Goal: Communication & Community: Answer question/provide support

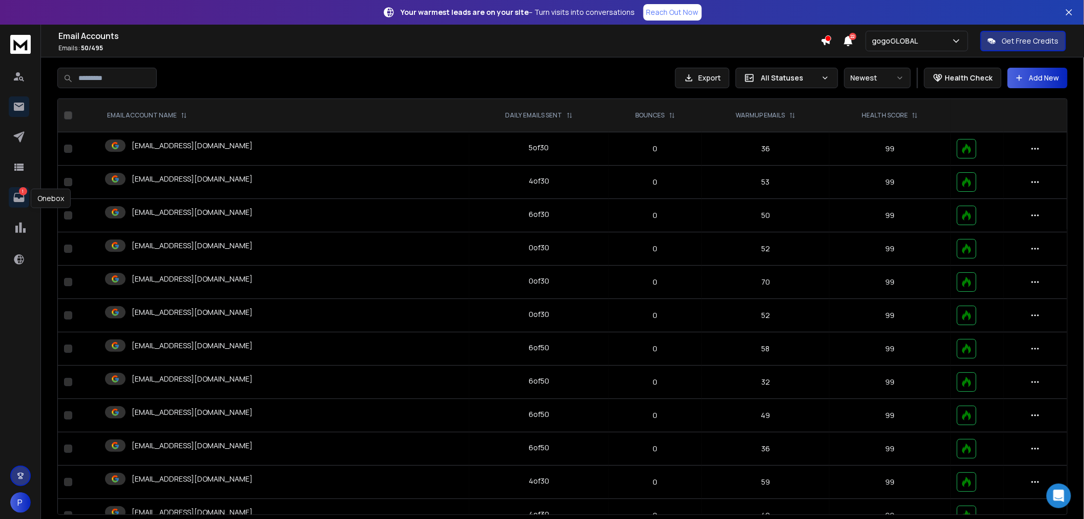
click at [19, 195] on p "1" at bounding box center [23, 191] width 8 height 8
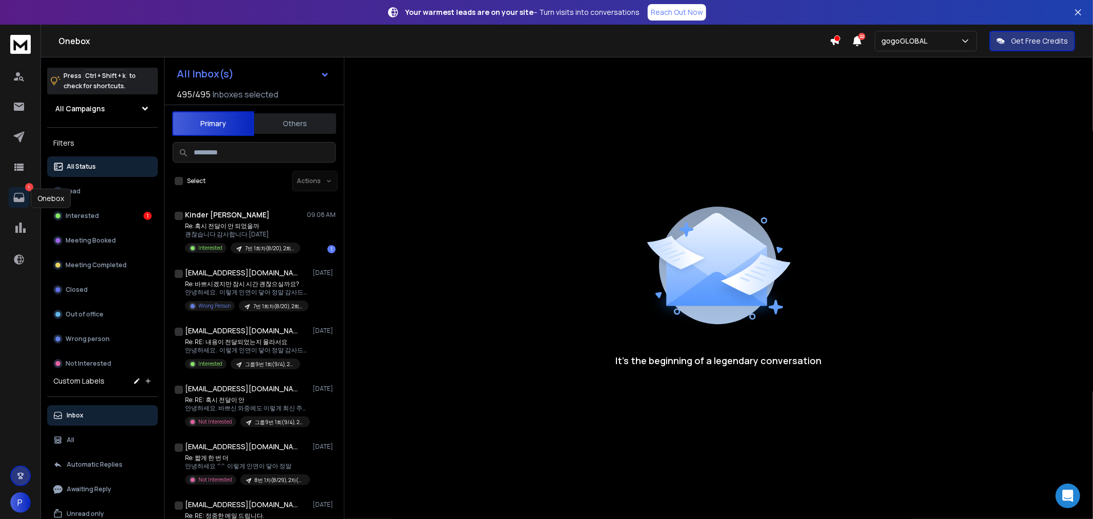
drag, startPoint x: 261, startPoint y: 228, endPoint x: 375, endPoint y: 263, distance: 119.1
click at [263, 230] on div "Re: 혹시 전달이 안 되었을까 괜찮습니다 감사합니다 2025년 9월 9일 Interested 7번 1회차(8/20), 2회차(8/24), 3…" at bounding box center [242, 237] width 115 height 31
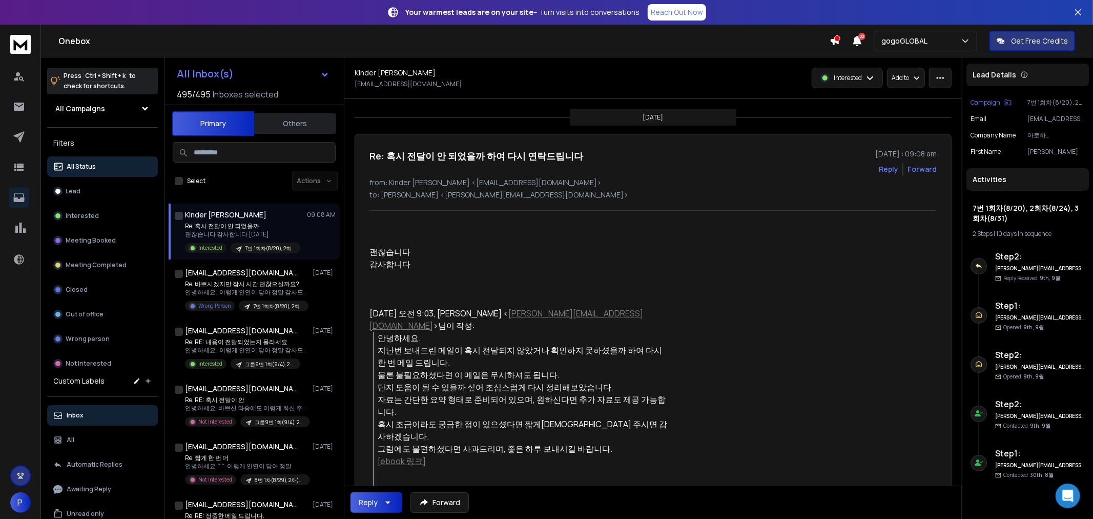
click at [521, 262] on div "감사합니다" at bounding box center [518, 264] width 299 height 12
click at [989, 100] on p "Campaign" at bounding box center [986, 102] width 30 height 8
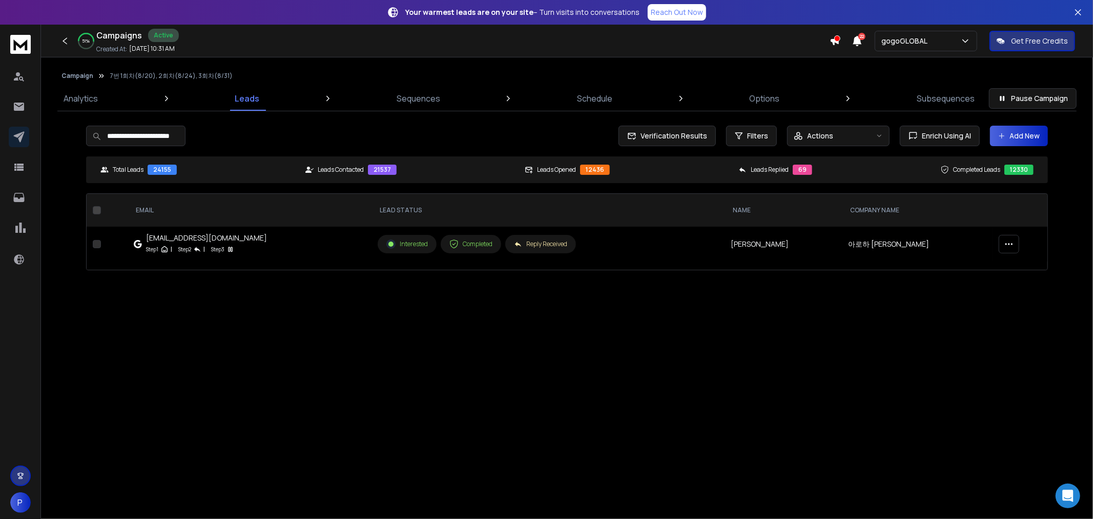
click at [1004, 247] on icon "button" at bounding box center [1008, 243] width 9 height 9
click at [973, 287] on p "Pause Lead" at bounding box center [982, 283] width 39 height 10
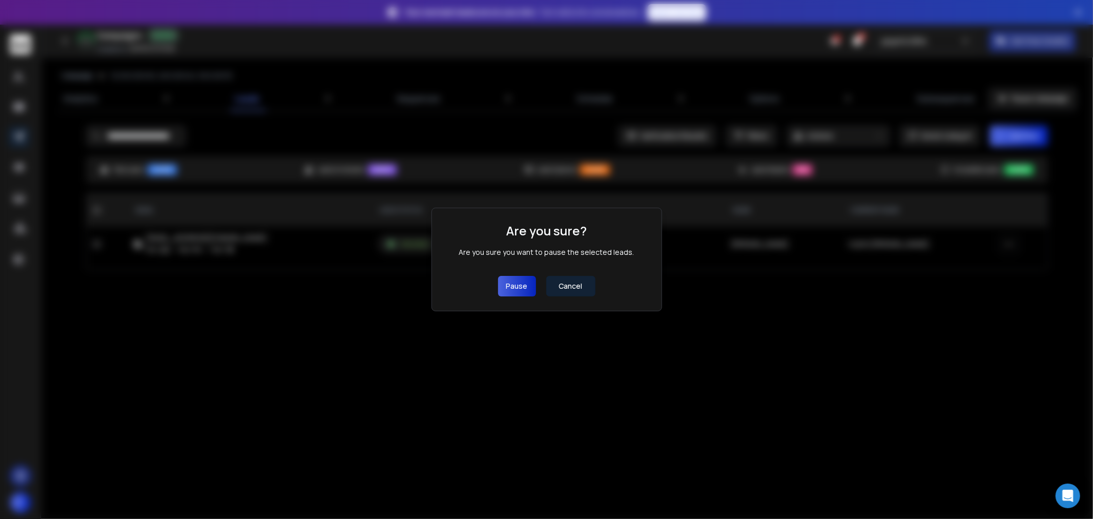
click at [514, 283] on button "Pause" at bounding box center [517, 286] width 38 height 20
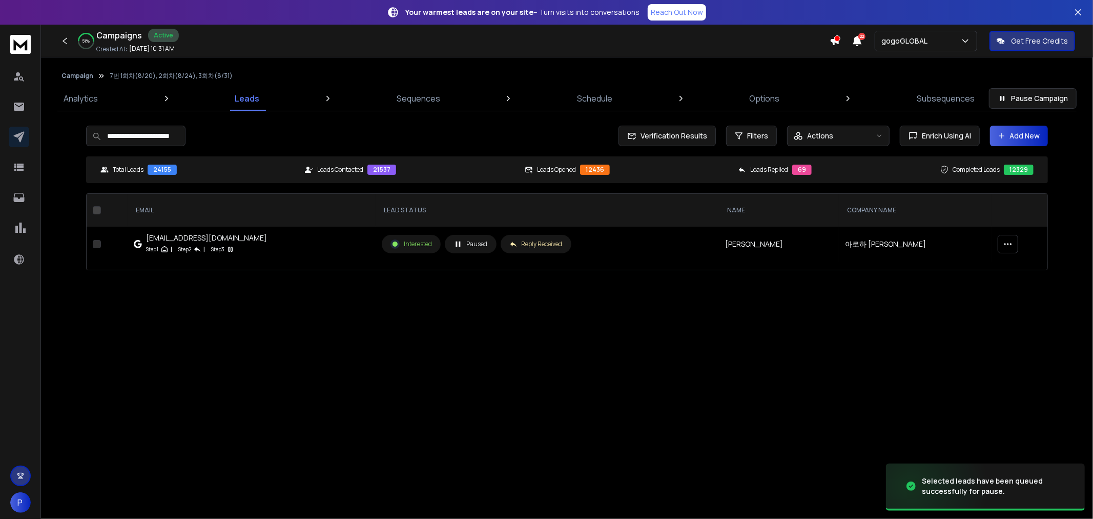
click at [757, 405] on div "**********" at bounding box center [546, 259] width 1093 height 519
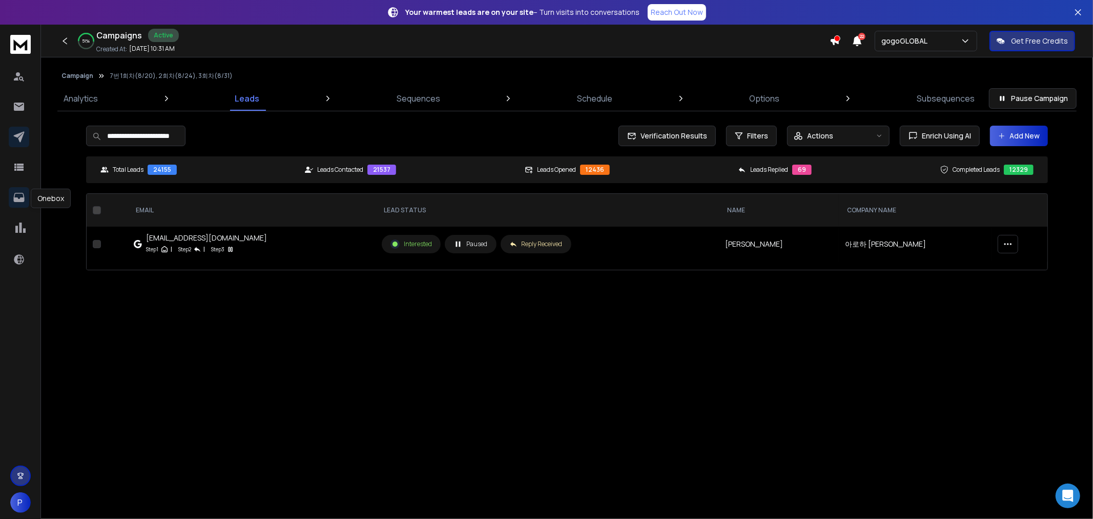
click at [19, 202] on icon at bounding box center [18, 197] width 11 height 9
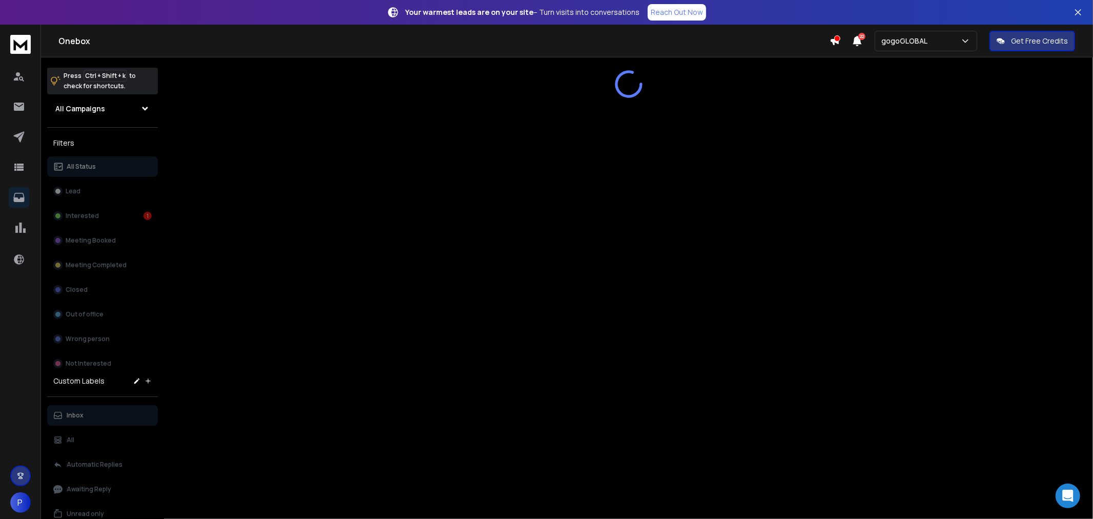
click at [107, 224] on div "All Status Lead Interested 1 Meeting Booked Meeting Completed Closed Out of off…" at bounding box center [102, 264] width 111 height 217
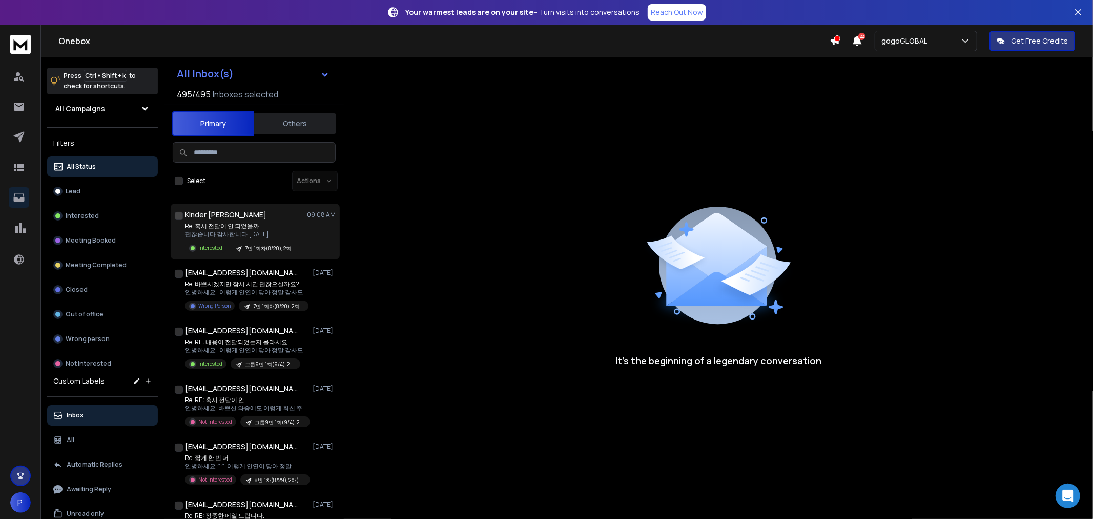
drag, startPoint x: 211, startPoint y: 227, endPoint x: 213, endPoint y: 233, distance: 6.3
click at [211, 227] on p "Re: 혹시 전달이 안 되었을까" at bounding box center [242, 226] width 115 height 8
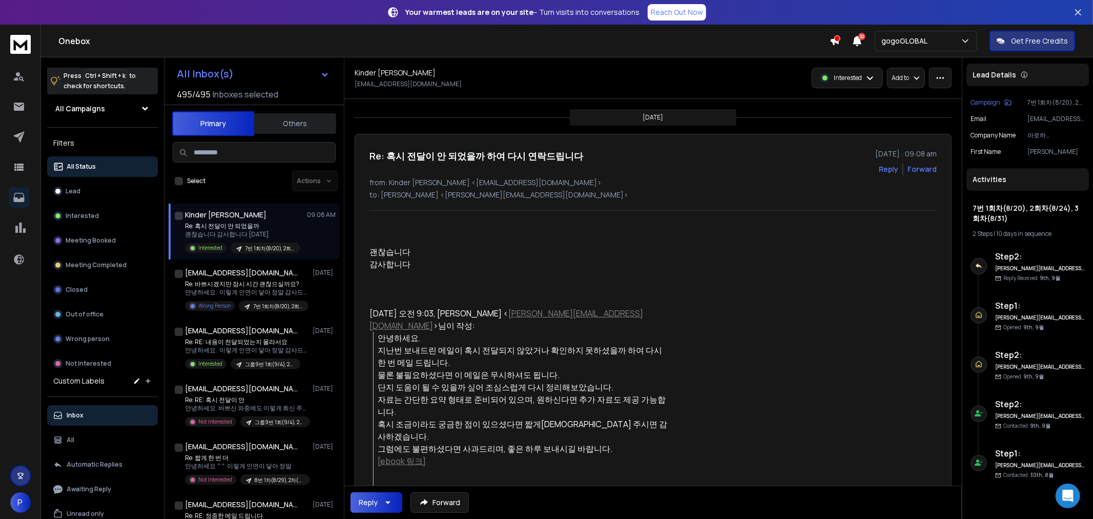
click at [364, 499] on div "Reply" at bounding box center [368, 502] width 19 height 10
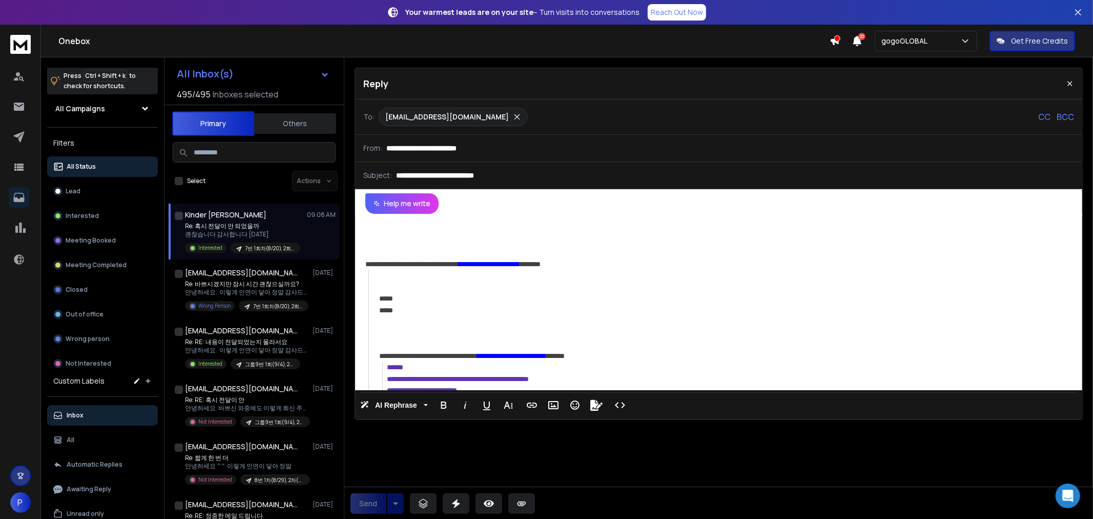
click at [422, 245] on div at bounding box center [718, 240] width 707 height 11
click at [406, 224] on div at bounding box center [718, 229] width 707 height 11
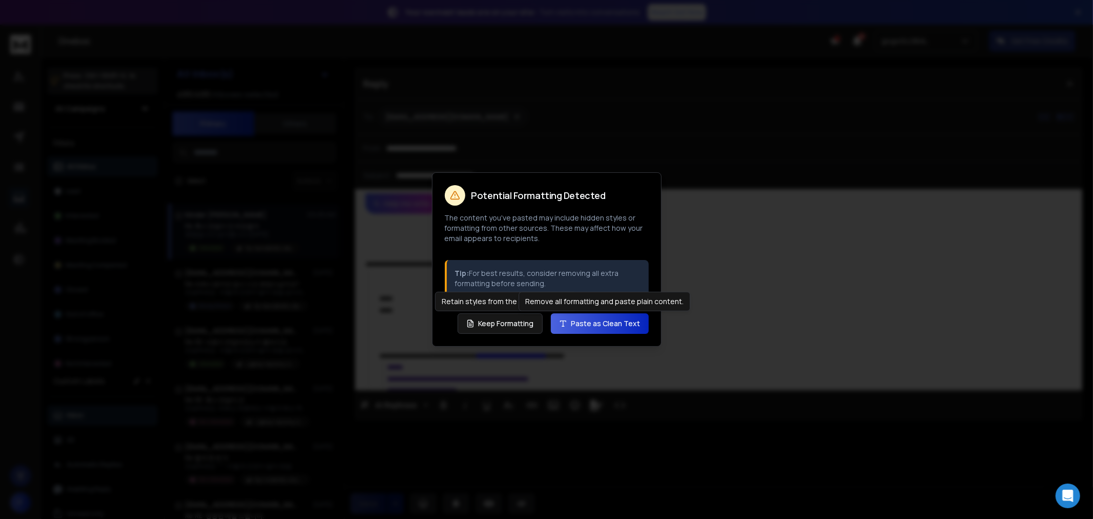
click at [598, 325] on button "Paste as Clean Text" at bounding box center [600, 323] width 98 height 20
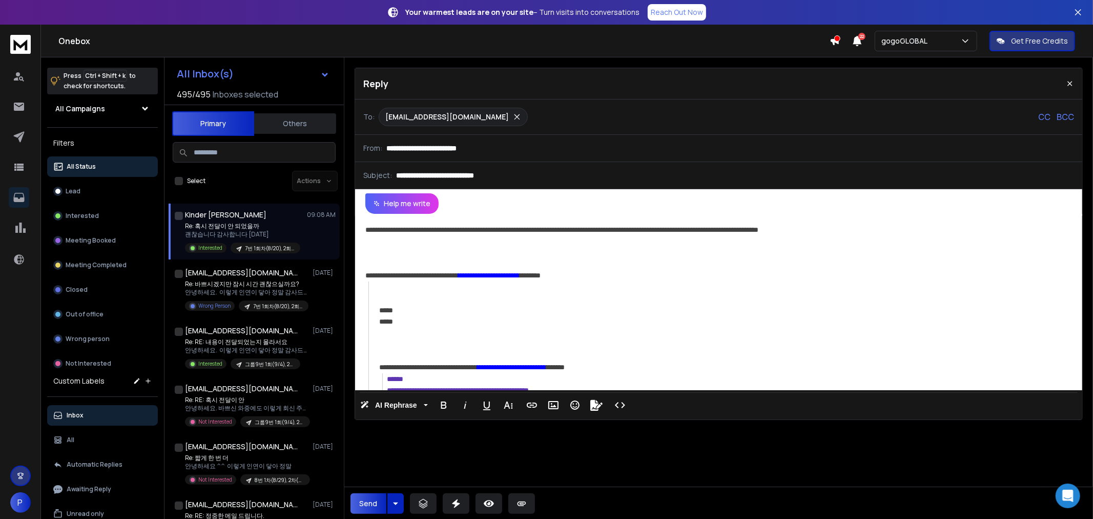
click at [403, 228] on div "**********" at bounding box center [712, 235] width 695 height 23
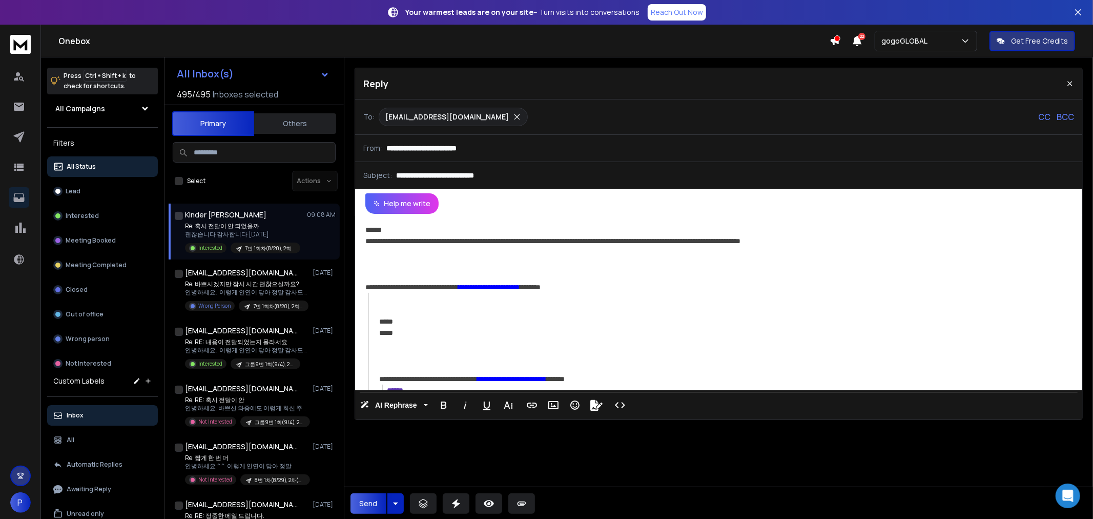
click at [462, 242] on div "**********" at bounding box center [712, 241] width 695 height 34
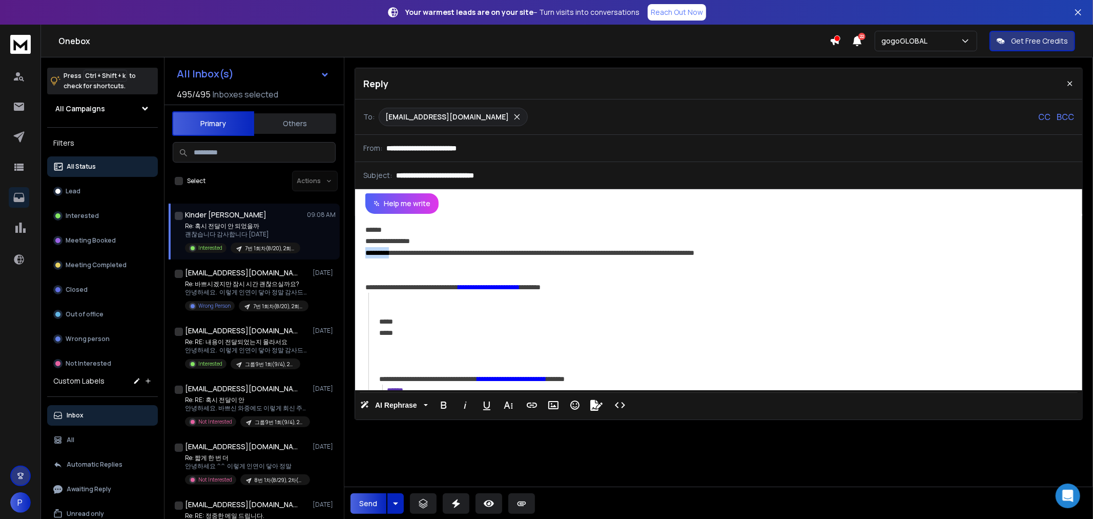
drag, startPoint x: 412, startPoint y: 252, endPoint x: 360, endPoint y: 254, distance: 51.8
click at [360, 254] on div "**********" at bounding box center [718, 302] width 727 height 176
drag, startPoint x: 511, startPoint y: 252, endPoint x: 516, endPoint y: 262, distance: 11.2
click at [511, 254] on div "**********" at bounding box center [712, 241] width 695 height 34
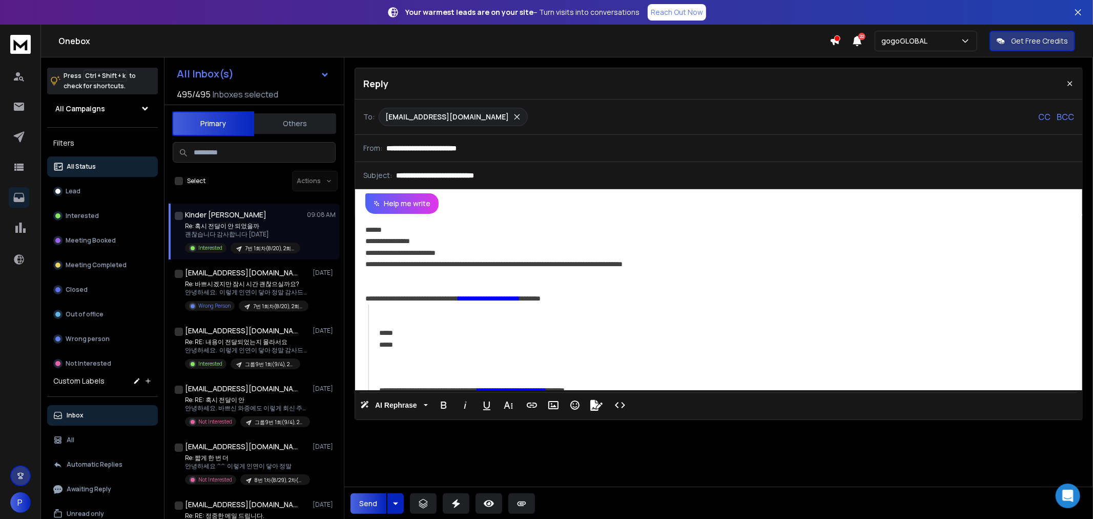
click at [628, 263] on div "**********" at bounding box center [712, 247] width 695 height 46
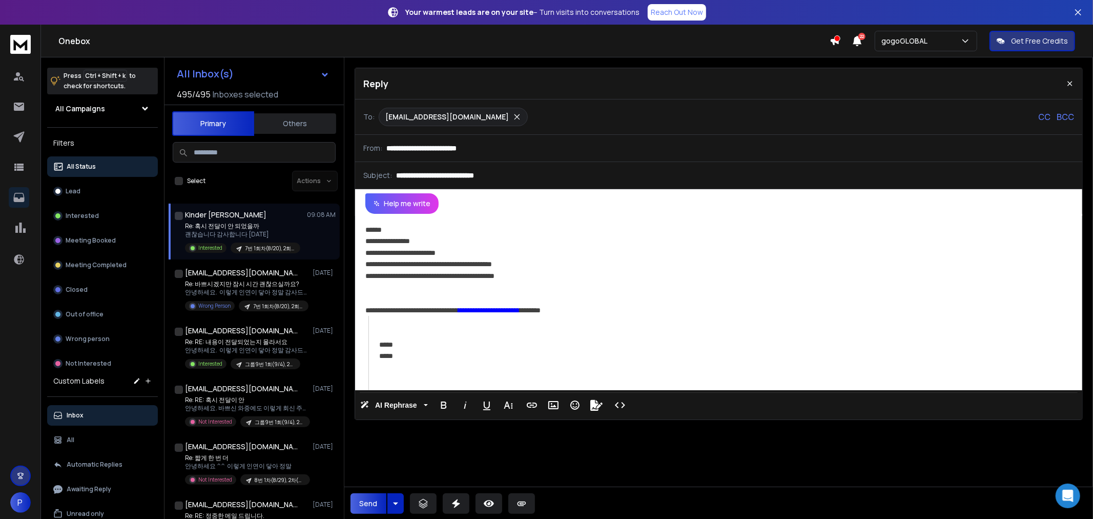
drag, startPoint x: 477, startPoint y: 277, endPoint x: 481, endPoint y: 282, distance: 6.7
click at [477, 279] on div "**********" at bounding box center [712, 252] width 695 height 57
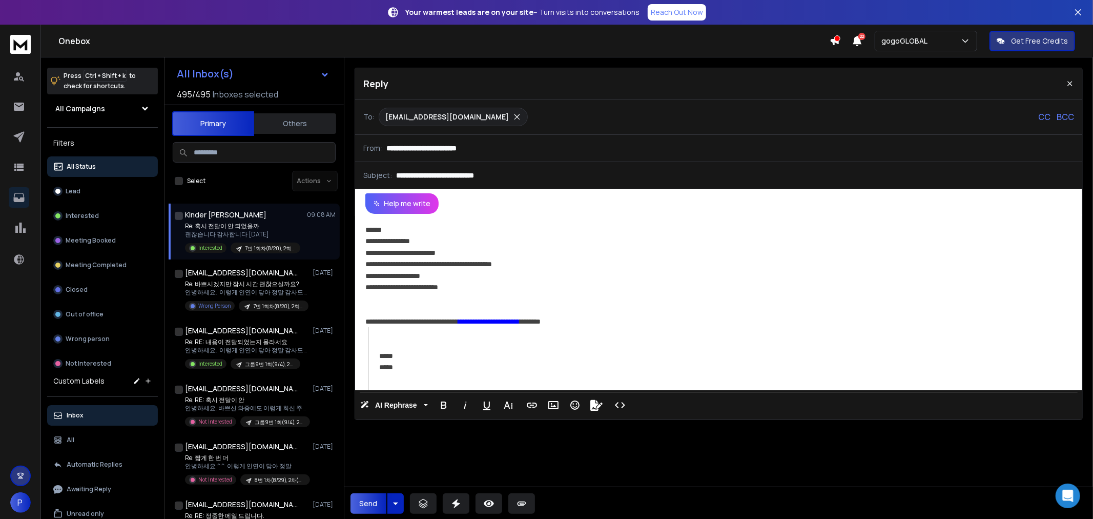
drag, startPoint x: 480, startPoint y: 288, endPoint x: 488, endPoint y: 288, distance: 8.2
click at [482, 288] on div "**********" at bounding box center [712, 258] width 695 height 69
click at [366, 507] on button "Send" at bounding box center [369, 503] width 36 height 20
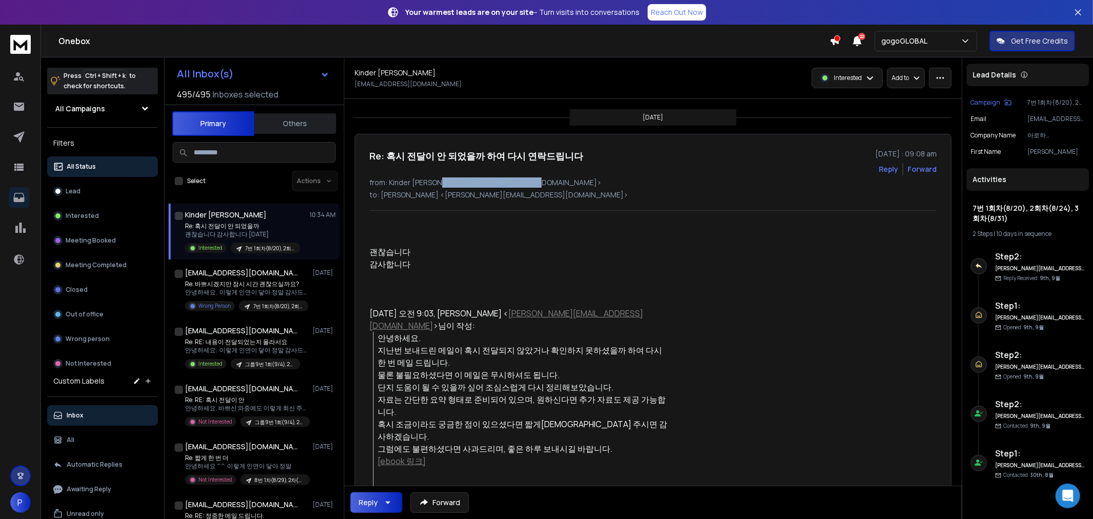
drag, startPoint x: 523, startPoint y: 182, endPoint x: 449, endPoint y: 193, distance: 75.1
click at [434, 183] on p "from: Kinder Julie <juliesummer418@gmail.com>" at bounding box center [652, 182] width 567 height 10
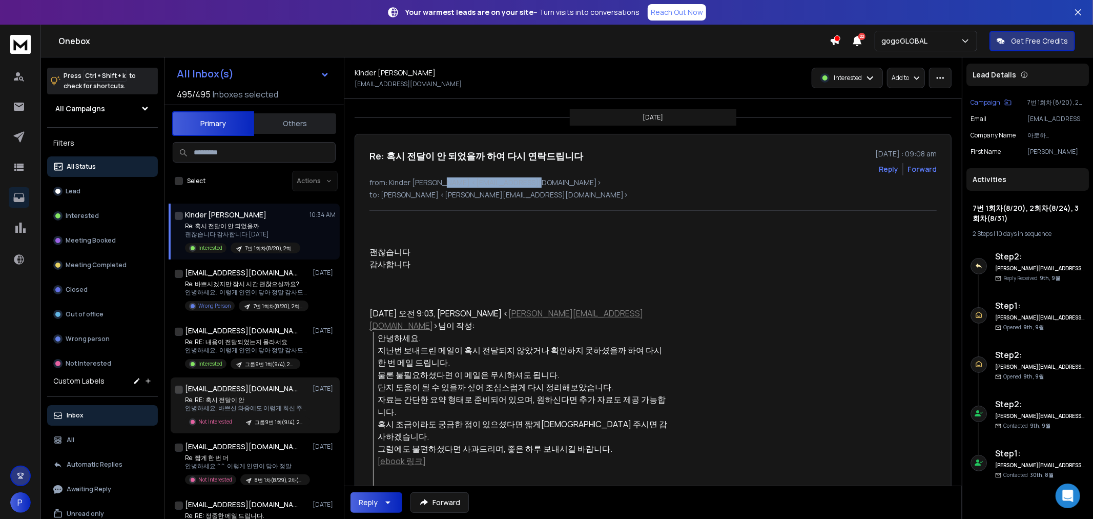
copy p "uliesummer418@gmail.com"
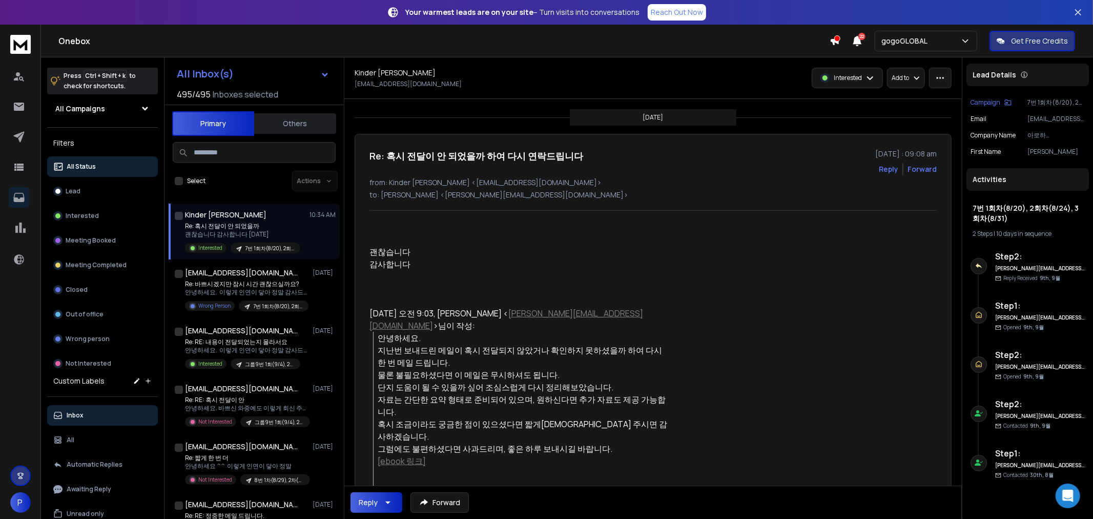
drag, startPoint x: 1041, startPoint y: 101, endPoint x: 1022, endPoint y: 100, distance: 19.5
click at [1041, 101] on p "7번 1회차(8/20), 2회차(8/24), 3회차(8/31)" at bounding box center [1056, 102] width 57 height 8
drag, startPoint x: 416, startPoint y: 268, endPoint x: 381, endPoint y: 259, distance: 35.3
click at [361, 247] on div "Re: 혹시 전달이 안 되었을까 하여 다시 연락드립니다 9 September 2025 : 09:08 am Reply Forward from: …" at bounding box center [653, 423] width 597 height 578
copy div "괜찮습니다 감사합니다"
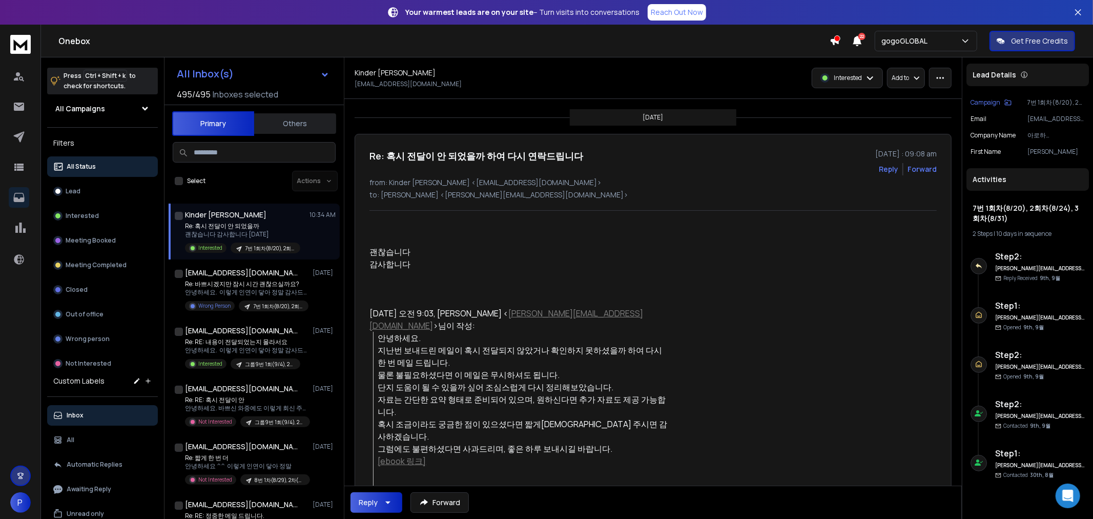
click at [561, 295] on div "2025년 9월 9일 (화) 오전 9:03, yoonhyu kim < yoonhyukim@globalinsu.space >님이 작성: 안녕하세…" at bounding box center [518, 479] width 299 height 369
click at [984, 100] on p "Campaign" at bounding box center [986, 102] width 30 height 8
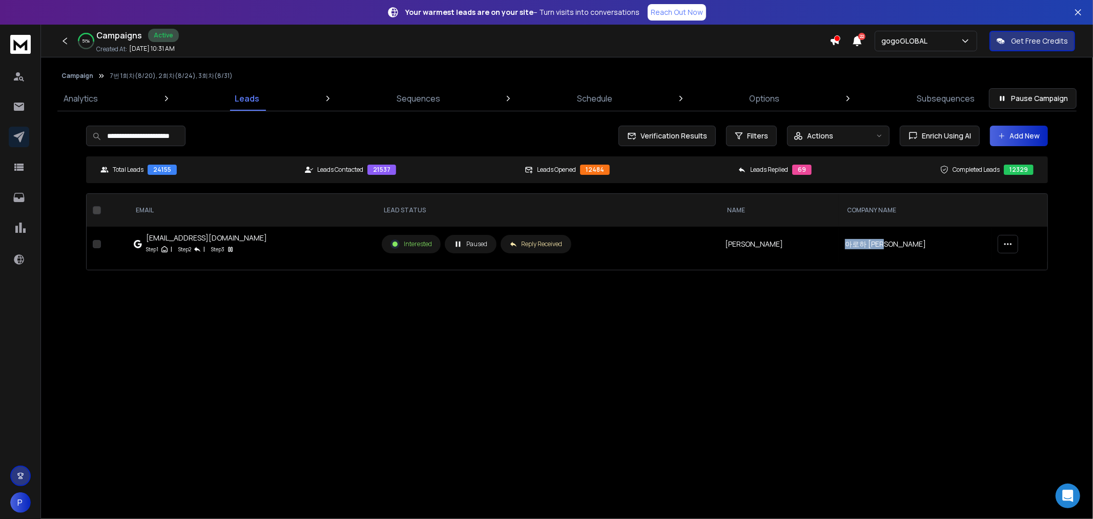
drag, startPoint x: 905, startPoint y: 244, endPoint x: 857, endPoint y: 240, distance: 47.3
click at [857, 240] on td "아로하 앤 마히" at bounding box center [915, 244] width 153 height 35
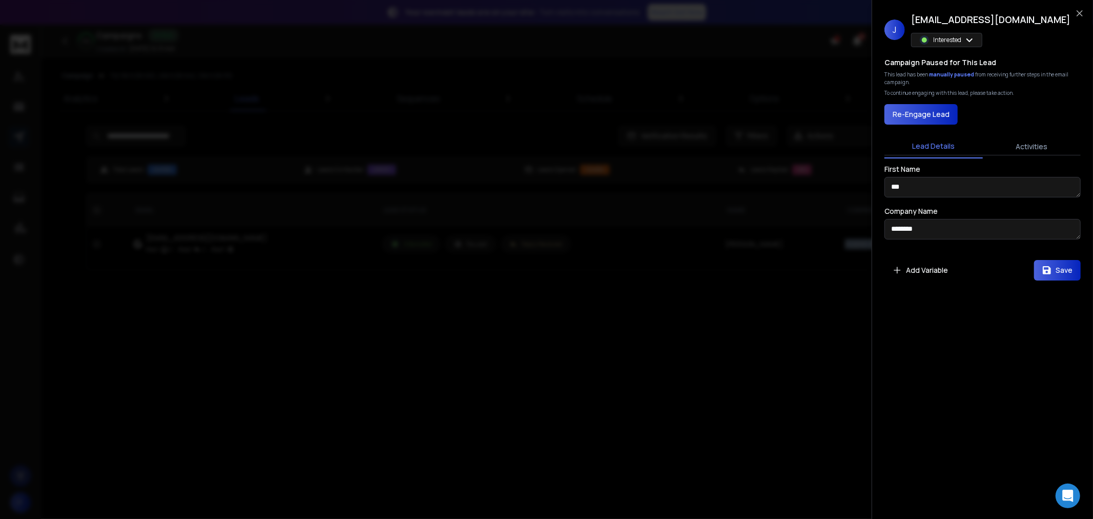
copy td "아로하 앤 마히"
drag, startPoint x: 936, startPoint y: 231, endPoint x: 878, endPoint y: 232, distance: 57.9
click at [878, 232] on div "Multi Select Table Sheet J juliesummer418@gmail.com Interested Campaign Paused …" at bounding box center [982, 259] width 221 height 519
click at [1080, 11] on icon "button" at bounding box center [1080, 13] width 10 height 10
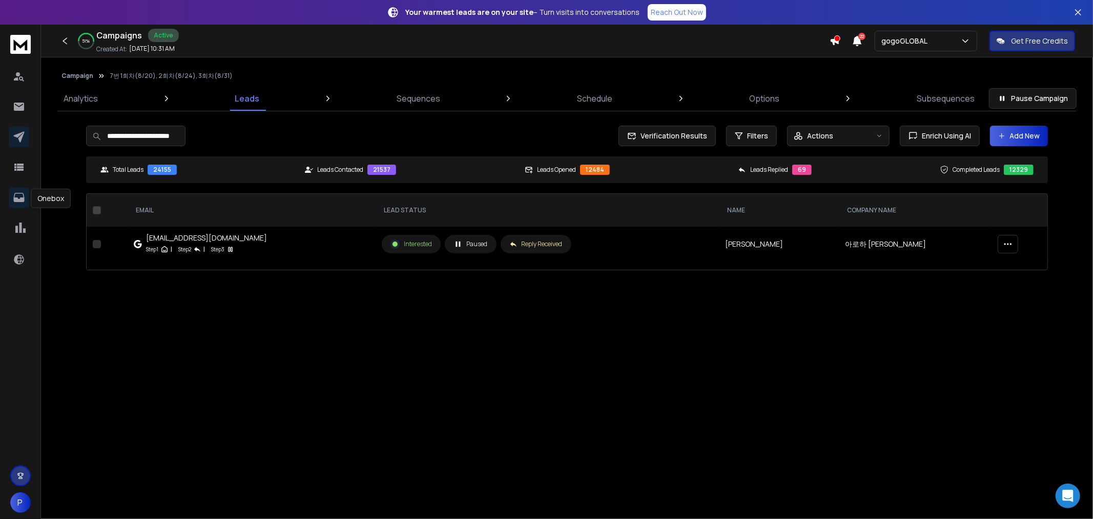
click at [13, 199] on icon at bounding box center [19, 197] width 12 height 12
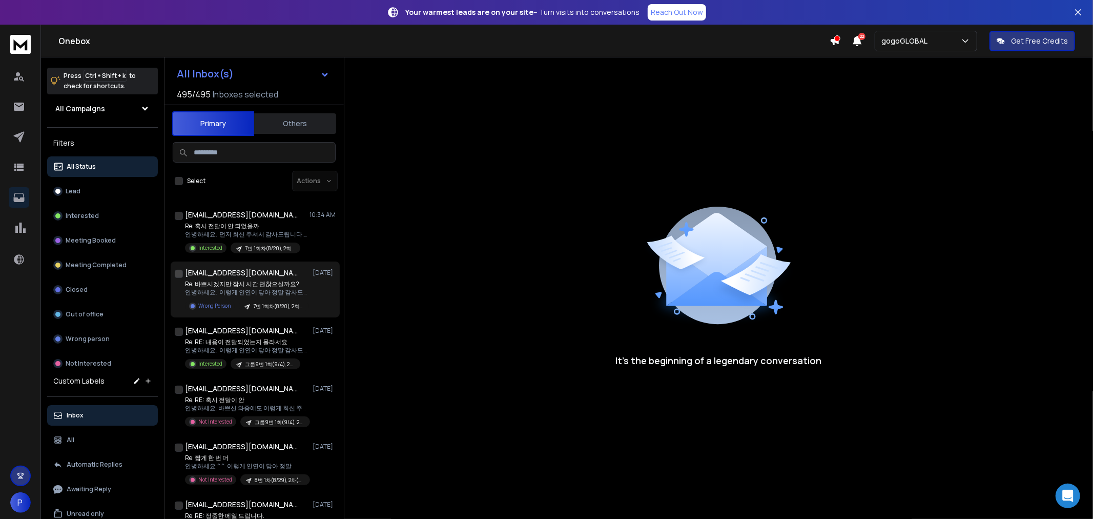
click at [280, 281] on p "Re: 바쁘시겠지만 잠시 시간 괜찮으실까요?" at bounding box center [246, 284] width 123 height 8
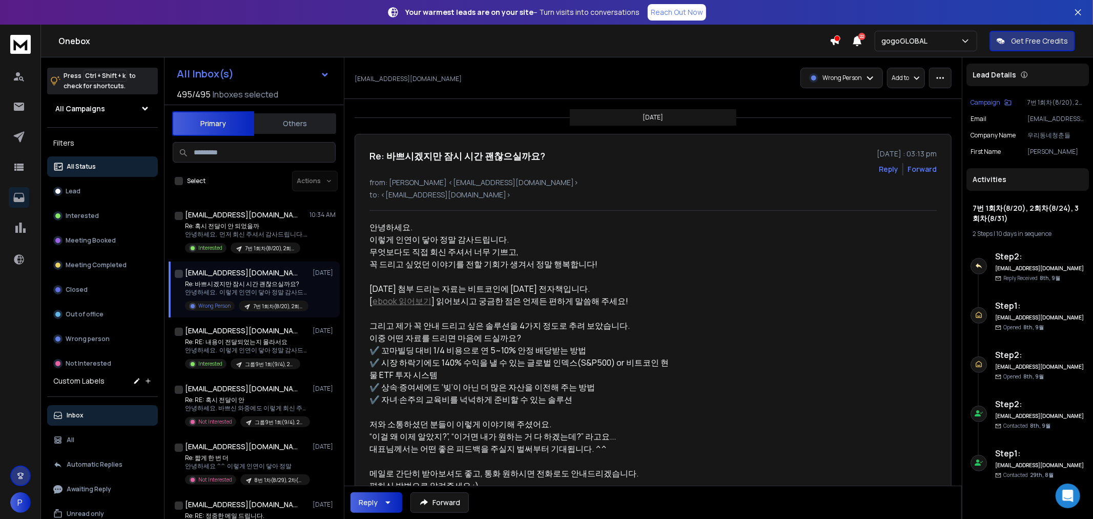
click at [995, 101] on p "Campaign" at bounding box center [986, 102] width 30 height 8
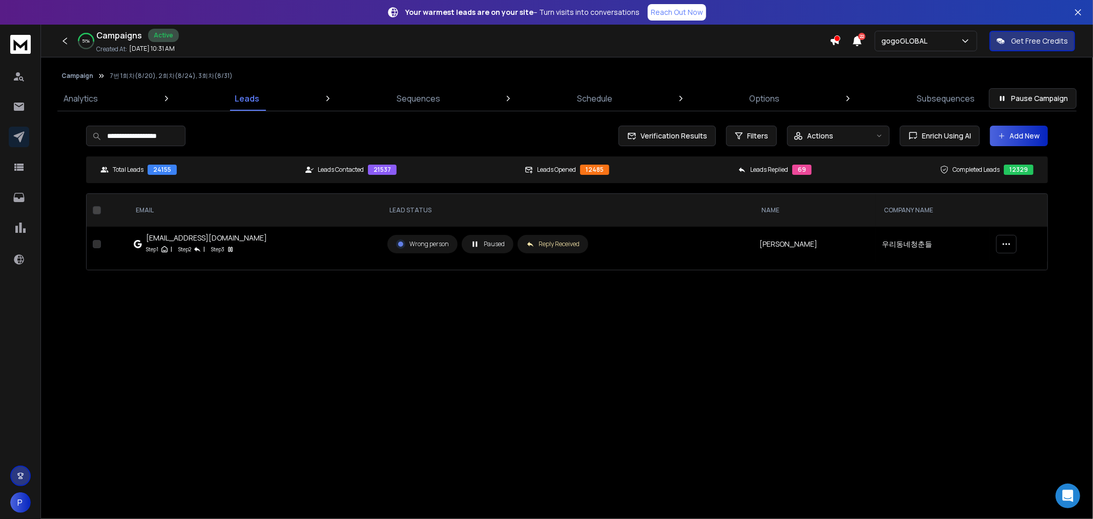
click at [654, 369] on div "**********" at bounding box center [546, 259] width 1093 height 519
